Goal: Task Accomplishment & Management: Use online tool/utility

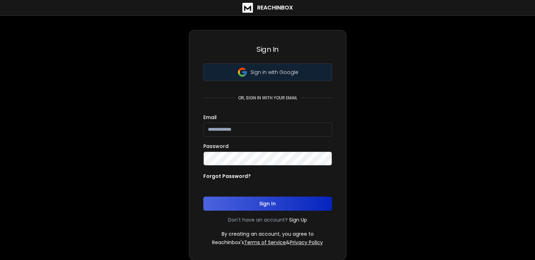
click at [276, 75] on p "Sign in with Google" at bounding box center [275, 72] width 48 height 7
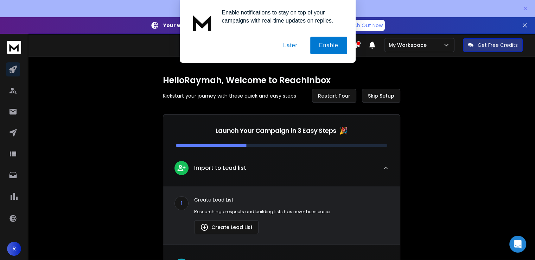
click at [296, 49] on button "Later" at bounding box center [290, 46] width 32 height 18
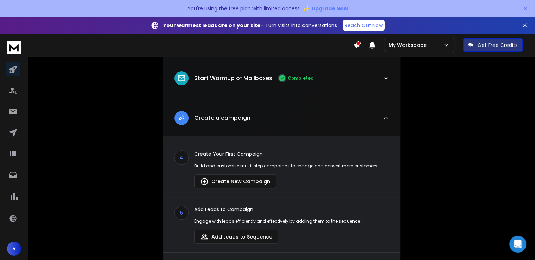
scroll to position [225, 0]
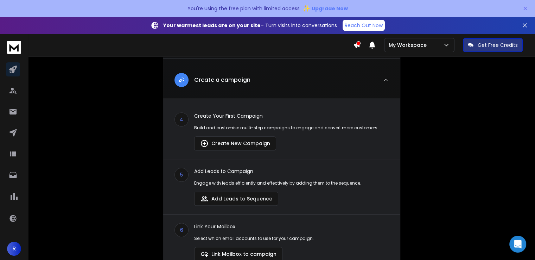
drag, startPoint x: 531, startPoint y: 197, endPoint x: 531, endPoint y: 189, distance: 8.1
click at [531, 189] on div "Hello [PERSON_NAME] , Welcome to ReachInbox Kickstart your journey with these q…" at bounding box center [281, 90] width 507 height 518
click at [524, 169] on div "Hello [PERSON_NAME] , Welcome to ReachInbox Kickstart your journey with these q…" at bounding box center [281, 90] width 507 height 518
drag, startPoint x: 522, startPoint y: 164, endPoint x: 506, endPoint y: 136, distance: 32.3
click at [506, 136] on div "Hello [PERSON_NAME] , Welcome to ReachInbox Kickstart your journey with these q…" at bounding box center [281, 90] width 485 height 504
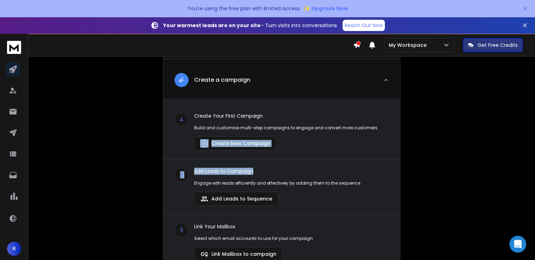
click at [505, 135] on div "Hello [PERSON_NAME] , Welcome to ReachInbox Kickstart your journey with these q…" at bounding box center [281, 90] width 485 height 504
click at [452, 195] on div "Hello [PERSON_NAME] , Welcome to ReachInbox Kickstart your journey with these q…" at bounding box center [281, 90] width 485 height 504
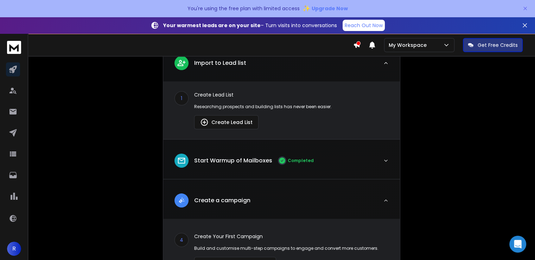
scroll to position [68, 0]
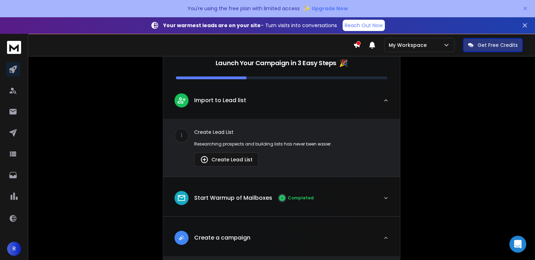
click at [235, 203] on div "Start Warmup of Mailboxes" at bounding box center [224, 198] width 98 height 14
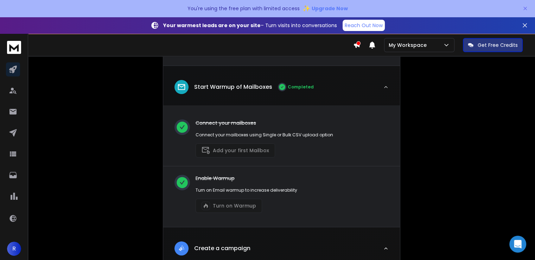
scroll to position [208, 0]
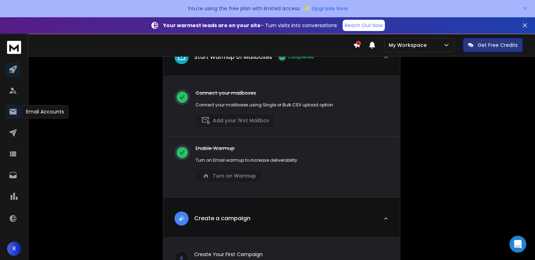
click at [9, 114] on icon at bounding box center [13, 111] width 8 height 8
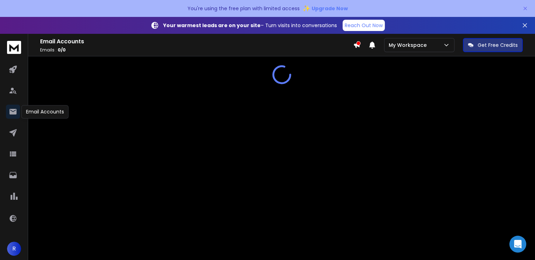
click at [10, 114] on icon at bounding box center [13, 112] width 7 height 6
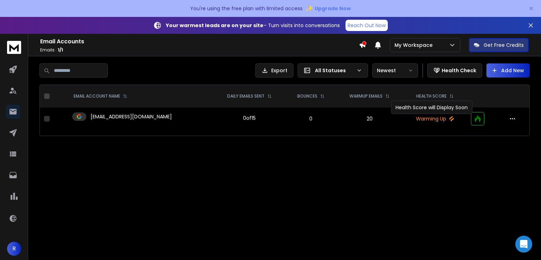
click at [422, 117] on p "Warming Up" at bounding box center [434, 118] width 55 height 7
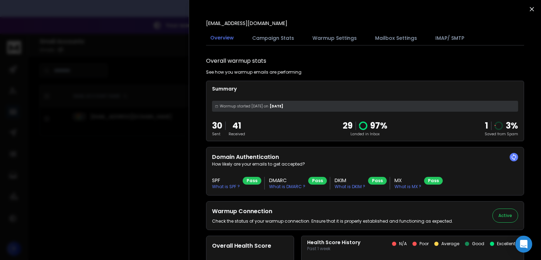
click at [529, 7] on icon "button" at bounding box center [531, 9] width 7 height 7
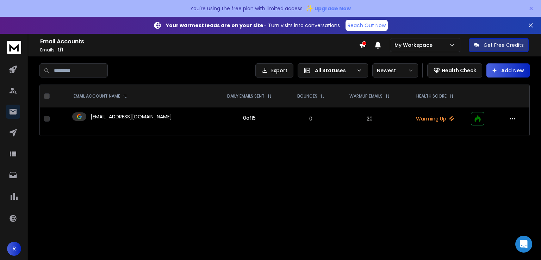
click at [9, 51] on img at bounding box center [14, 47] width 14 height 13
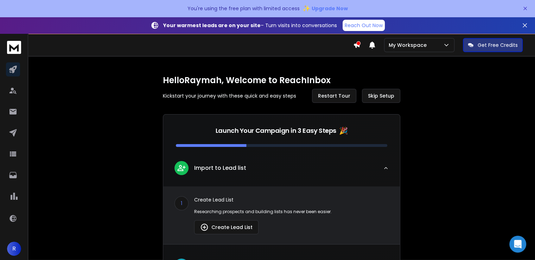
click at [525, 8] on icon "Close notification" at bounding box center [525, 8] width 3 height 3
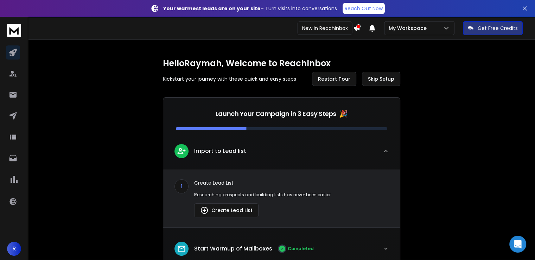
click at [360, 29] on icon at bounding box center [357, 28] width 6 height 6
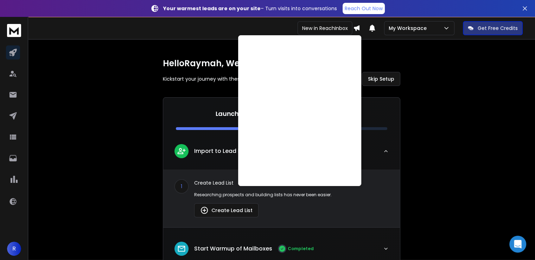
click at [358, 29] on icon at bounding box center [357, 28] width 6 height 6
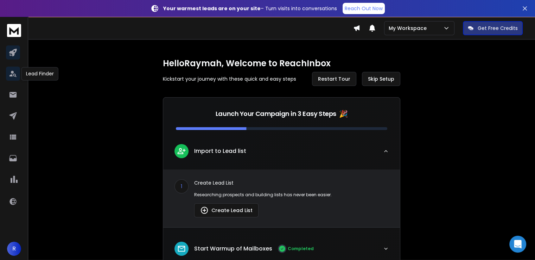
click at [12, 72] on circle at bounding box center [12, 72] width 3 height 3
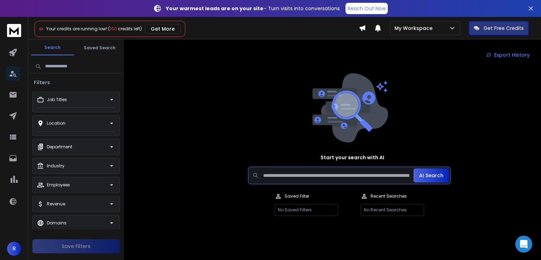
click at [16, 32] on img at bounding box center [14, 30] width 14 height 13
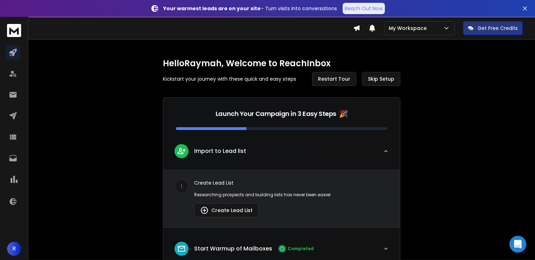
click at [348, 6] on p "Reach Out Now" at bounding box center [364, 8] width 38 height 7
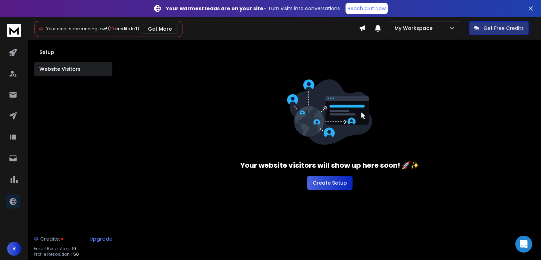
click at [326, 186] on button "Create Setup" at bounding box center [329, 183] width 45 height 14
